Goal: Task Accomplishment & Management: Manage account settings

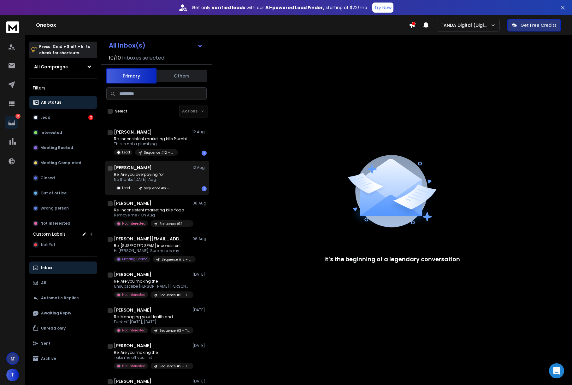
click at [174, 175] on p "Re: Are you overpaying for" at bounding box center [146, 174] width 64 height 5
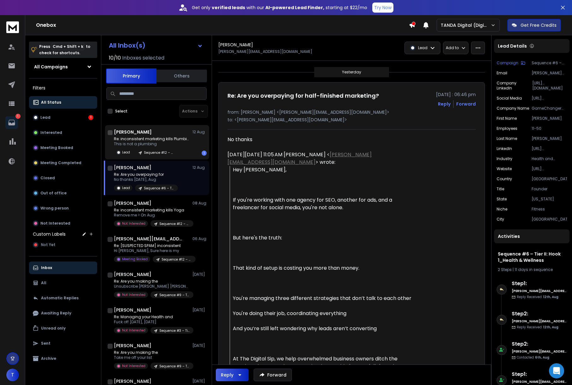
click at [172, 147] on div "Re: inconsistent marketing kills Plumbing This is not a plumbing Lead Sequence …" at bounding box center [152, 146] width 76 height 19
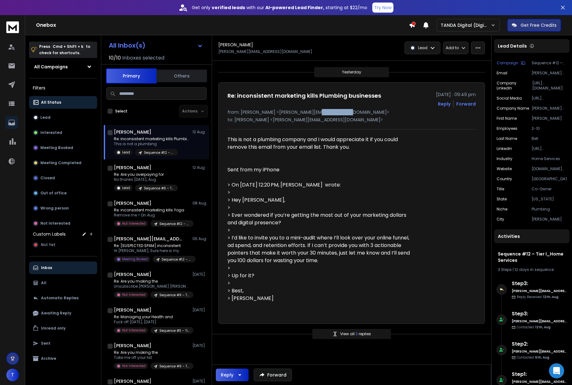
drag, startPoint x: 341, startPoint y: 111, endPoint x: 310, endPoint y: 111, distance: 30.6
click at [310, 111] on p "from: [PERSON_NAME] <[PERSON_NAME][EMAIL_ADDRESS][DOMAIN_NAME]>" at bounding box center [351, 112] width 248 height 6
copy p "[DOMAIN_NAME]"
click at [427, 49] on p "Lead" at bounding box center [422, 47] width 9 height 5
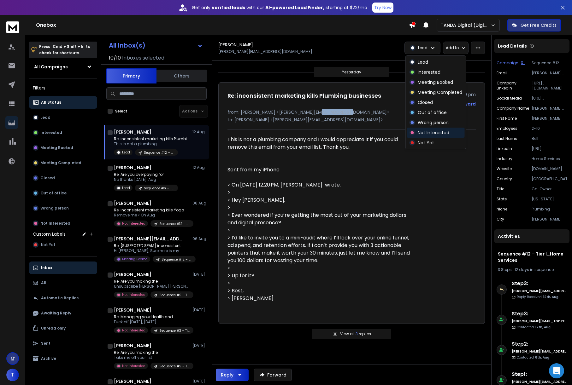
click at [420, 131] on p "Not Interested" at bounding box center [434, 133] width 32 height 6
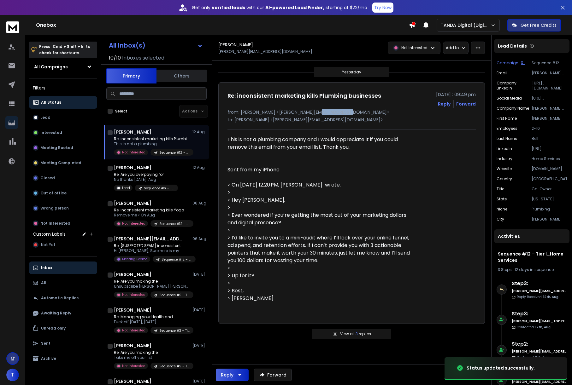
click at [481, 46] on button "button" at bounding box center [478, 48] width 14 height 13
click at [469, 83] on div "Archive email" at bounding box center [457, 82] width 38 height 6
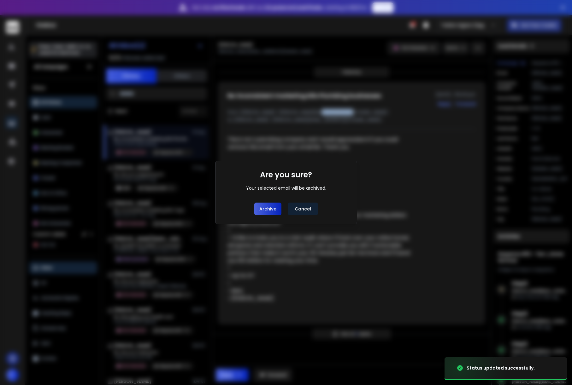
drag, startPoint x: 276, startPoint y: 211, endPoint x: 267, endPoint y: 209, distance: 9.6
click at [276, 211] on button "archive" at bounding box center [267, 209] width 27 height 13
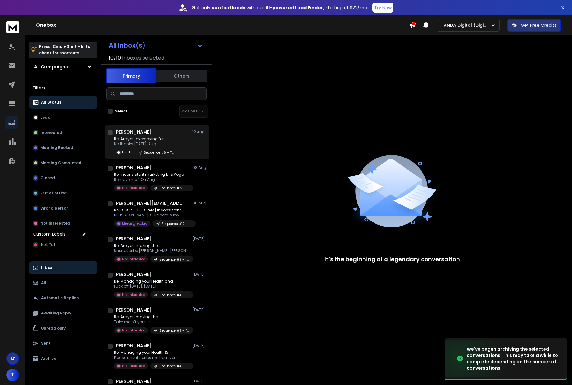
click at [163, 143] on p "No thanks [DATE], Aug" at bounding box center [146, 144] width 64 height 5
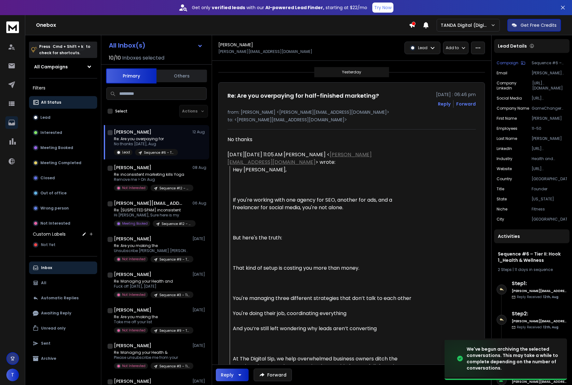
click at [432, 49] on icon at bounding box center [432, 48] width 4 height 2
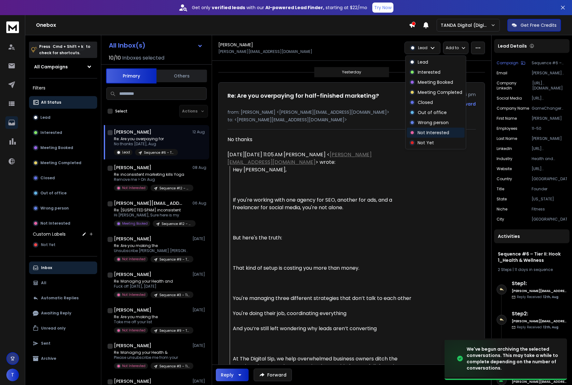
click at [413, 131] on span at bounding box center [412, 133] width 6 height 6
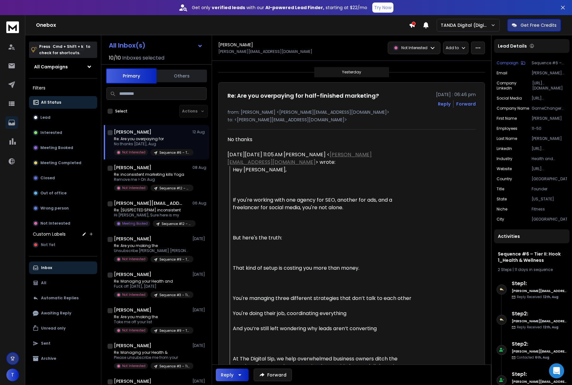
drag, startPoint x: 476, startPoint y: 93, endPoint x: 443, endPoint y: 93, distance: 33.4
click at [443, 93] on div "Re: Are you overpaying for half-finished marketing? [DATE] : 06:46 pm Reply For…" at bounding box center [351, 388] width 266 height 613
click at [436, 94] on p "[DATE] : 06:46 pm" at bounding box center [456, 94] width 40 height 6
click at [55, 358] on p "Archive" at bounding box center [48, 358] width 15 height 5
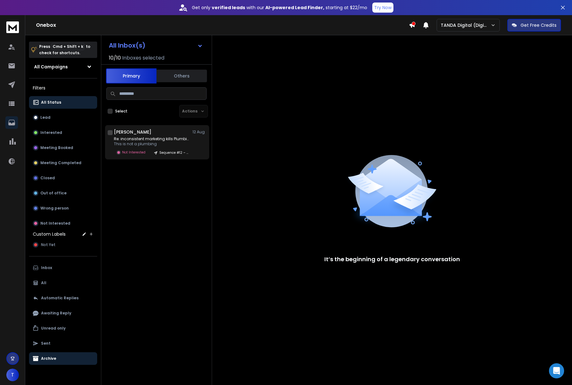
click at [146, 141] on p "Re: inconsistent marketing kills Plumbing" at bounding box center [152, 139] width 76 height 5
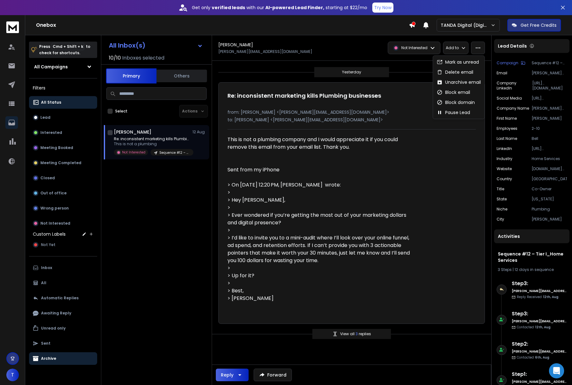
click at [474, 48] on button "button" at bounding box center [478, 48] width 14 height 13
click at [463, 82] on div "Unarchive email" at bounding box center [459, 82] width 44 height 6
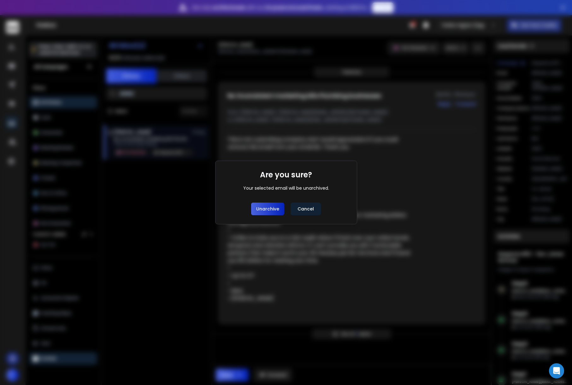
click at [260, 202] on div "Are you sure? Your selected email will be unarchived. unarchive Cancel" at bounding box center [286, 192] width 124 height 45
click at [258, 207] on p "unarchive" at bounding box center [267, 209] width 23 height 6
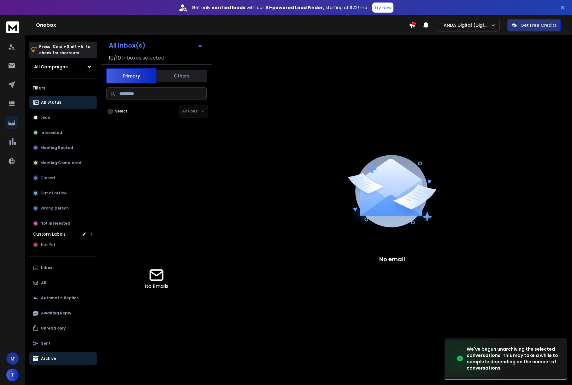
click at [54, 96] on button "All Status" at bounding box center [63, 102] width 68 height 13
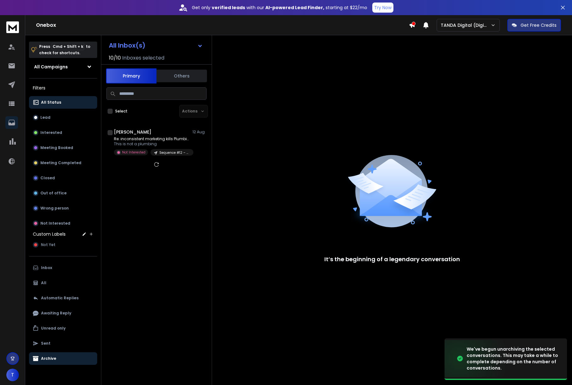
click at [48, 101] on p "All Status" at bounding box center [51, 102] width 20 height 5
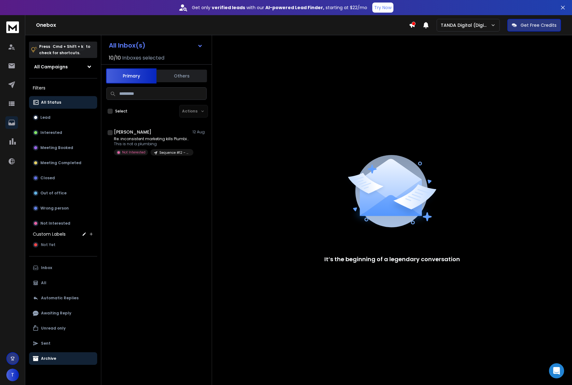
click at [67, 103] on button "All Status" at bounding box center [63, 102] width 68 height 13
click at [68, 273] on button "Inbox" at bounding box center [63, 268] width 68 height 13
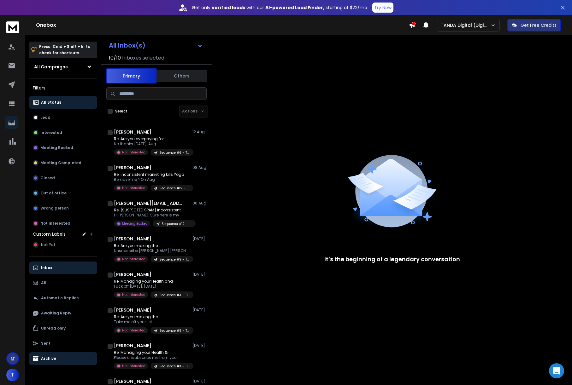
click at [45, 356] on div "Archive" at bounding box center [44, 359] width 23 height 8
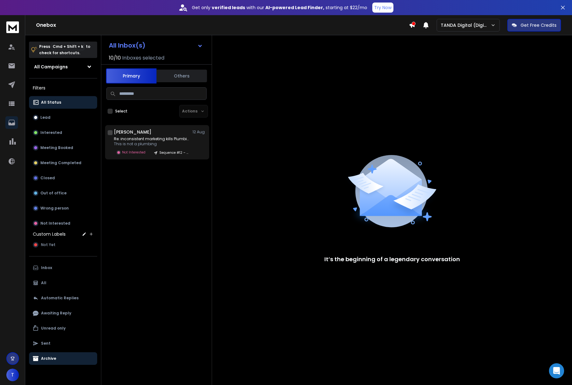
click at [110, 130] on div "[PERSON_NAME] [DATE] Re: inconsistent marketing kills Plumbing This is not a pl…" at bounding box center [157, 142] width 104 height 34
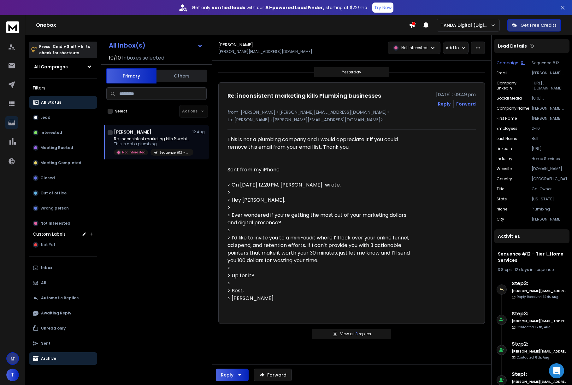
click at [110, 131] on button "button" at bounding box center [110, 132] width 5 height 5
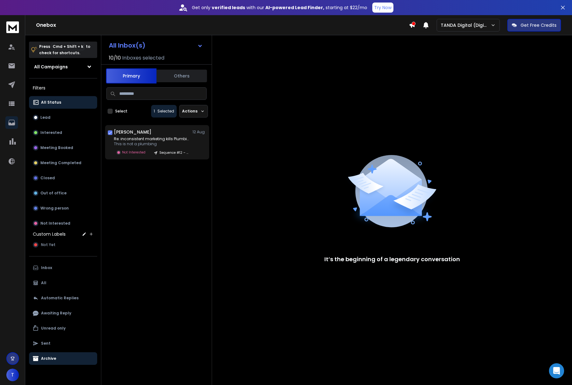
click at [110, 131] on button "button" at bounding box center [110, 132] width 5 height 5
click at [151, 132] on div "[PERSON_NAME] [DATE]" at bounding box center [160, 132] width 93 height 6
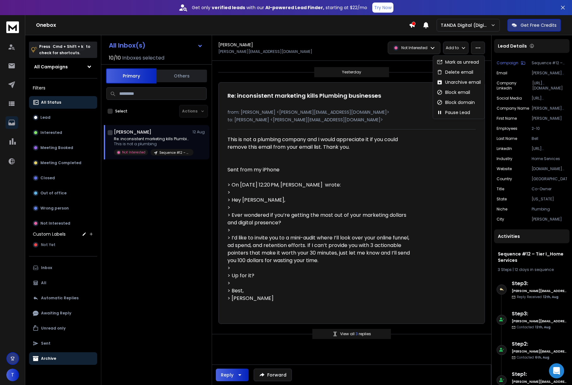
click at [472, 49] on button "button" at bounding box center [478, 48] width 14 height 13
click at [461, 91] on div "Block email" at bounding box center [453, 92] width 33 height 6
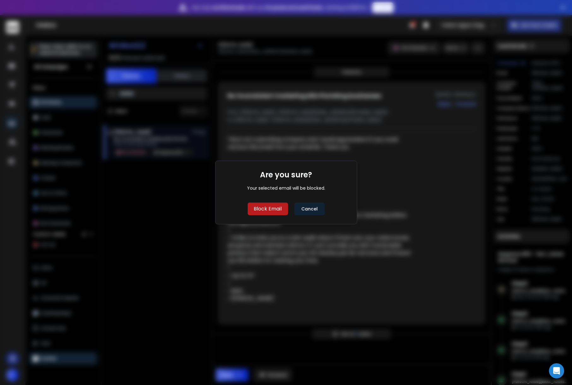
click at [266, 209] on button "Block Email" at bounding box center [268, 209] width 40 height 13
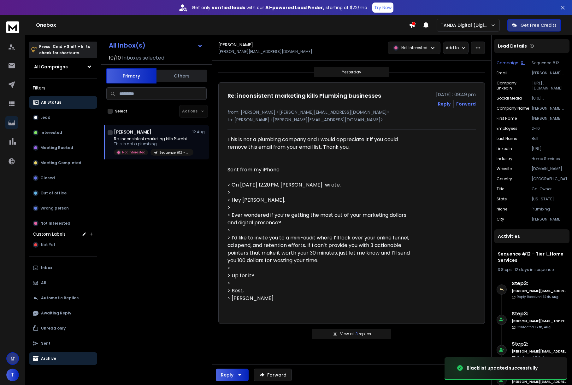
click at [426, 51] on div "Not Interested" at bounding box center [414, 48] width 52 height 12
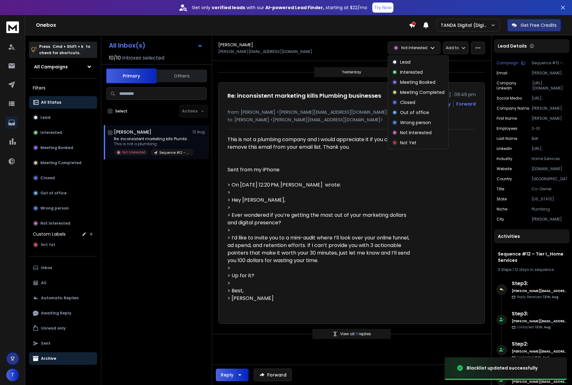
click at [456, 50] on p "Add to" at bounding box center [452, 47] width 13 height 5
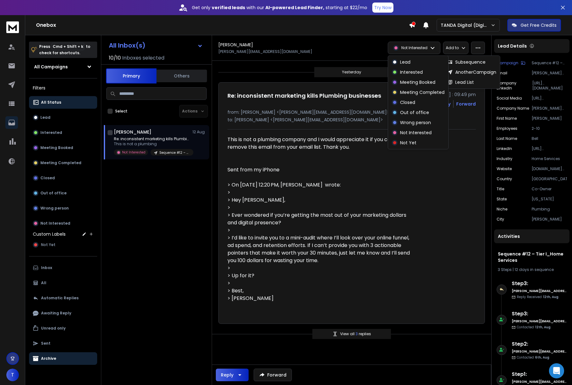
click at [435, 50] on div "Not Interested" at bounding box center [414, 48] width 52 height 12
click at [488, 48] on div "[PERSON_NAME] [PERSON_NAME] [PERSON_NAME][EMAIL_ADDRESS][PERSON_NAME][DOMAIN_NA…" at bounding box center [351, 48] width 279 height 26
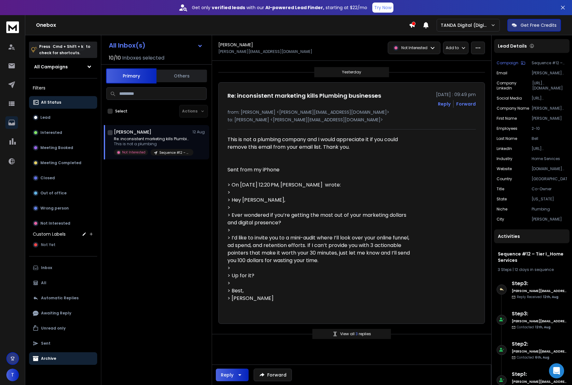
click at [480, 49] on icon "button" at bounding box center [478, 48] width 6 height 6
click at [463, 81] on div "Unarchive email" at bounding box center [459, 82] width 44 height 6
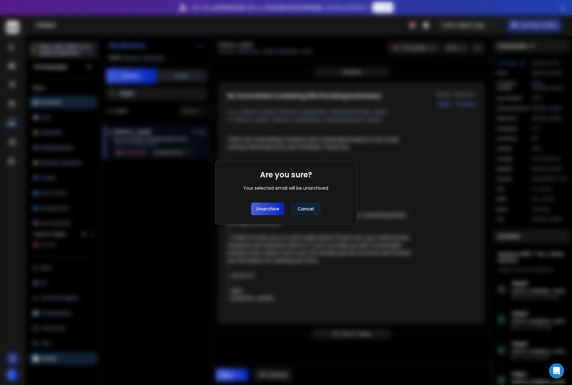
click at [270, 211] on p "unarchive" at bounding box center [267, 209] width 23 height 6
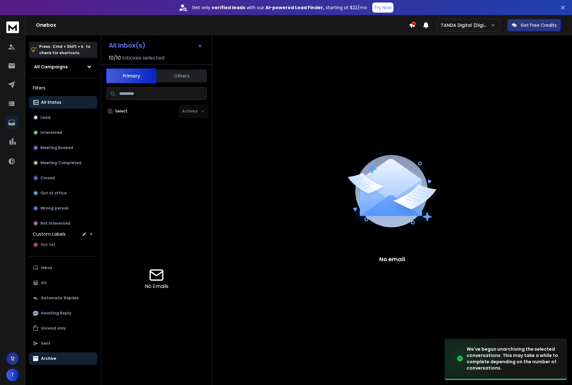
click at [49, 104] on p "All Status" at bounding box center [51, 102] width 20 height 5
click at [73, 269] on button "Inbox" at bounding box center [63, 268] width 68 height 13
